Goal: Task Accomplishment & Management: Manage account settings

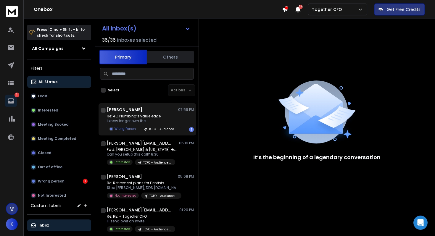
click at [140, 110] on div "John Bukovatz 07:59 PM" at bounding box center [150, 110] width 87 height 6
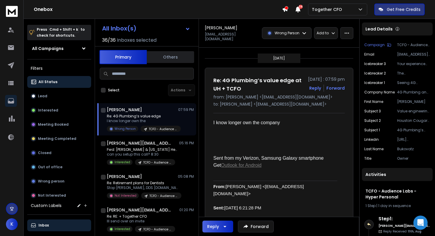
click at [313, 85] on button "Reply" at bounding box center [315, 88] width 12 height 6
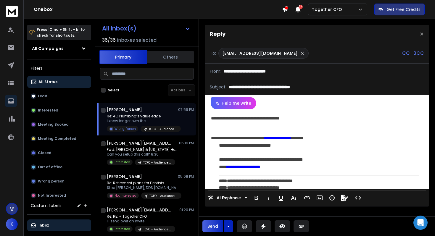
click at [208, 226] on button "Send" at bounding box center [212, 226] width 21 height 12
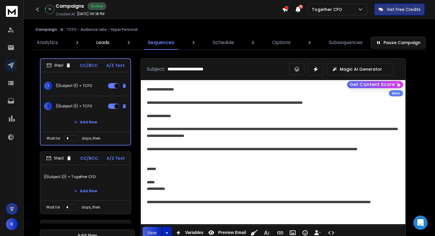
click at [103, 42] on p "Leads" at bounding box center [102, 42] width 13 height 7
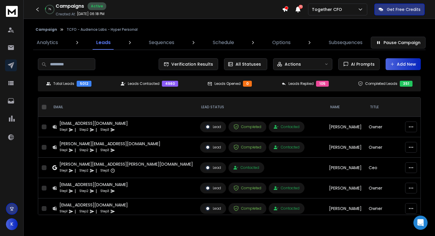
click at [405, 67] on button "Add New" at bounding box center [402, 64] width 35 height 12
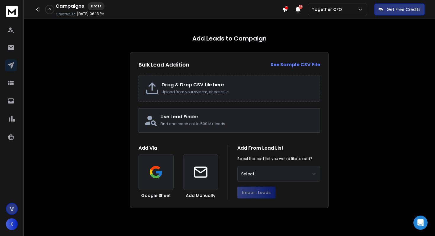
click at [253, 92] on p "Upload from your system, choose file" at bounding box center [237, 92] width 152 height 5
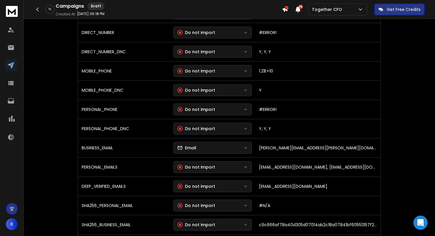
scroll to position [398, 0]
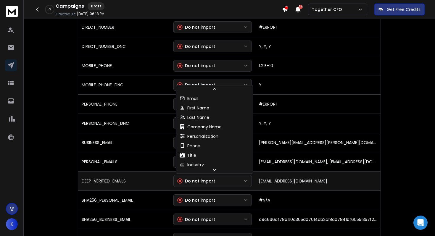
click at [208, 181] on div "Do not import" at bounding box center [196, 181] width 38 height 6
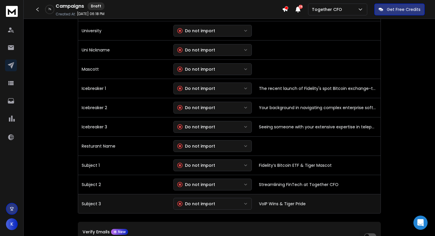
scroll to position [1490, 0]
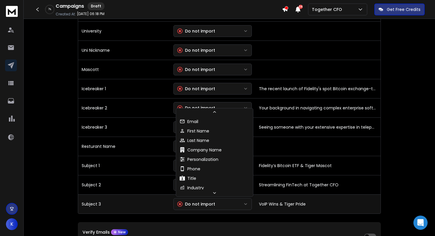
click at [203, 199] on button "Do not import" at bounding box center [212, 204] width 78 height 12
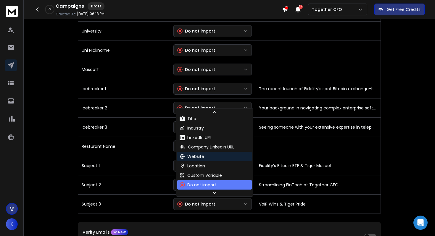
scroll to position [54, 0]
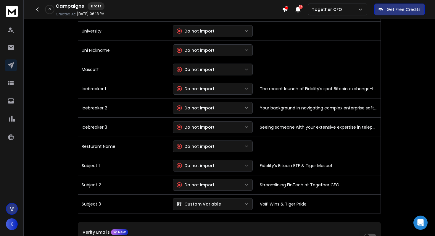
click at [202, 182] on div "Do not import" at bounding box center [196, 185] width 38 height 6
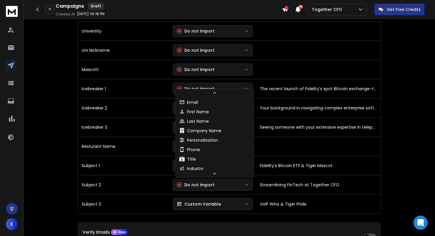
scroll to position [60, 0]
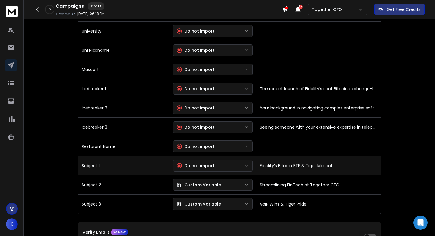
click at [202, 165] on div "Do not import" at bounding box center [196, 166] width 38 height 6
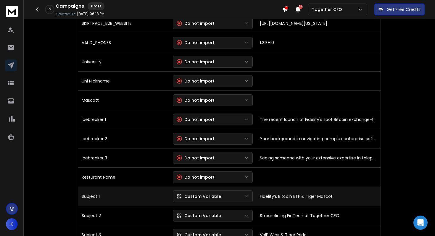
scroll to position [1458, 0]
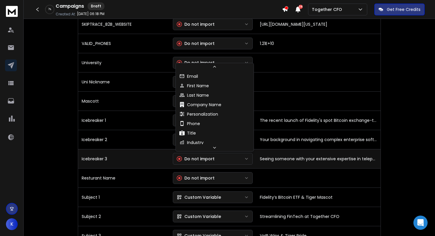
click at [204, 160] on div "Do not import" at bounding box center [196, 159] width 38 height 6
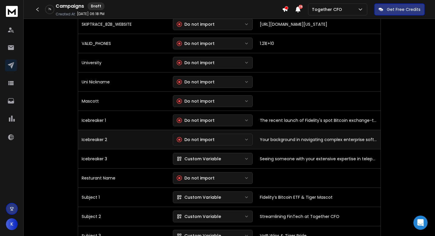
click at [205, 144] on button "Do not import" at bounding box center [213, 140] width 80 height 12
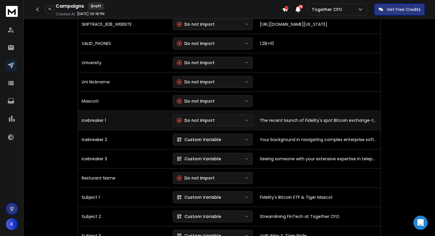
click at [204, 124] on button "Do not import" at bounding box center [213, 120] width 80 height 12
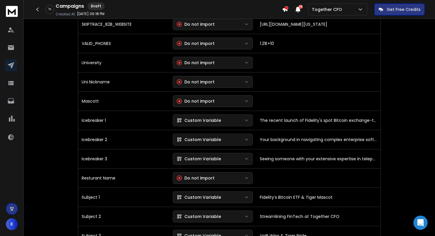
scroll to position [1559, 0]
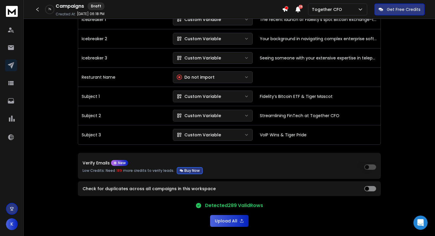
click at [368, 187] on button "Check for duplicates across all campaigns in this workspace" at bounding box center [370, 188] width 12 height 5
click at [239, 220] on button "Upload All" at bounding box center [229, 221] width 38 height 12
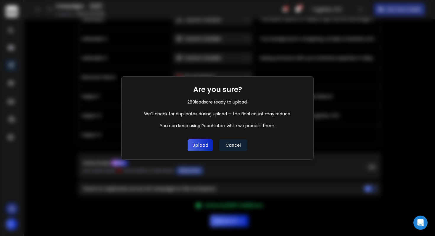
click at [198, 143] on button "Upload" at bounding box center [199, 145] width 25 height 12
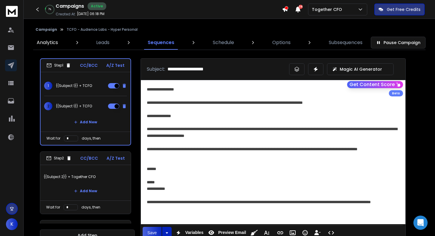
click at [50, 42] on p "Analytics" at bounding box center [47, 42] width 21 height 7
